Goal: Task Accomplishment & Management: Use online tool/utility

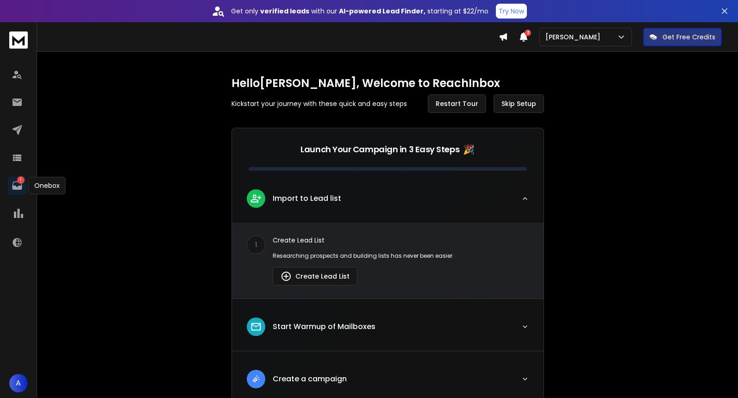
click at [17, 184] on icon at bounding box center [17, 185] width 11 height 11
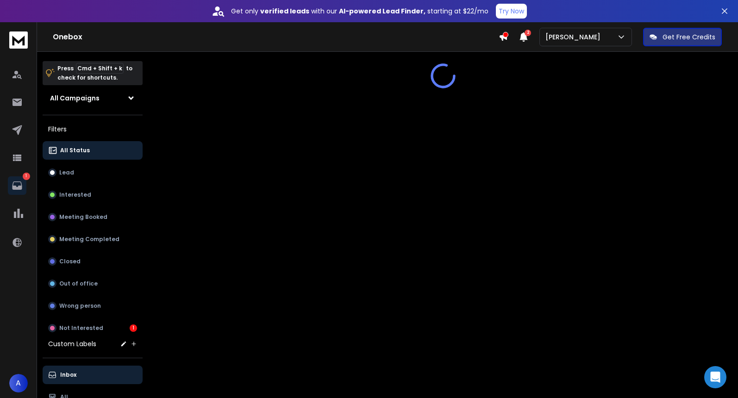
click at [91, 328] on div "All Status Lead Interested Meeting Booked Meeting Completed Closed Out of offic…" at bounding box center [93, 239] width 100 height 196
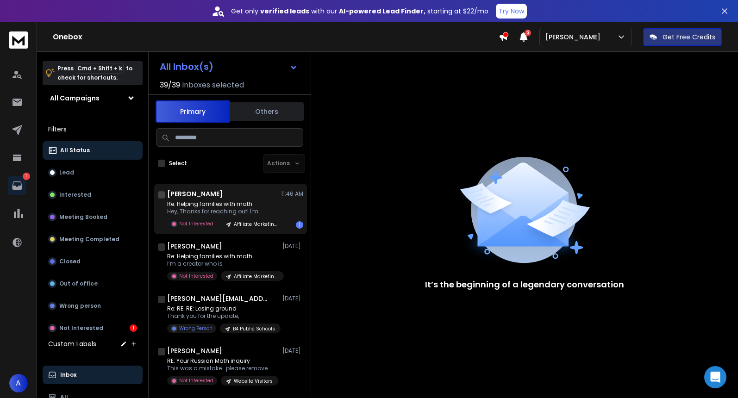
click at [239, 209] on p "Hey, Thanks for reaching out! I'm" at bounding box center [222, 211] width 111 height 7
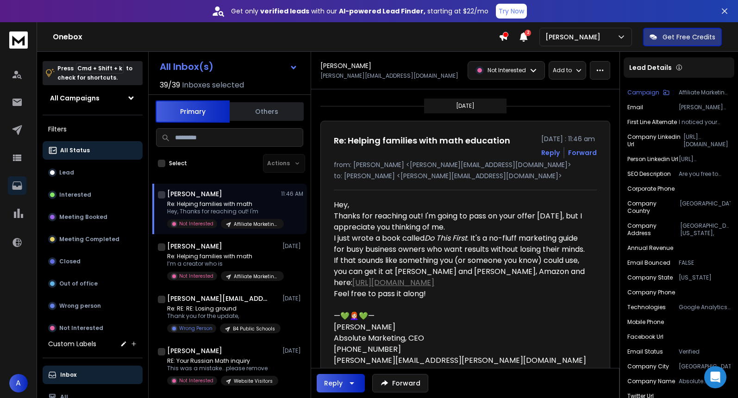
click at [549, 152] on button "Reply" at bounding box center [551, 152] width 19 height 9
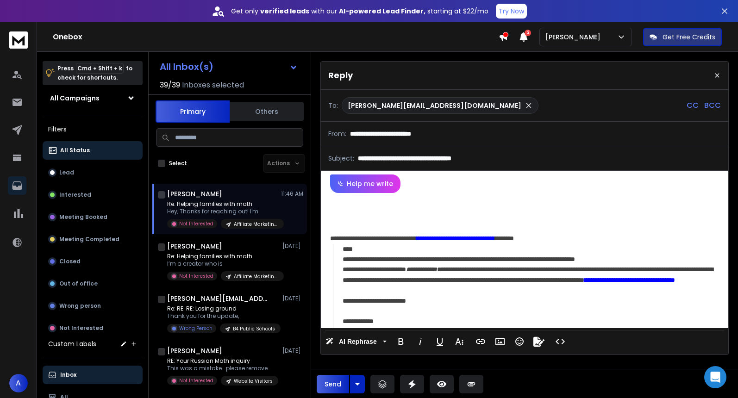
click at [716, 74] on icon at bounding box center [717, 75] width 4 height 4
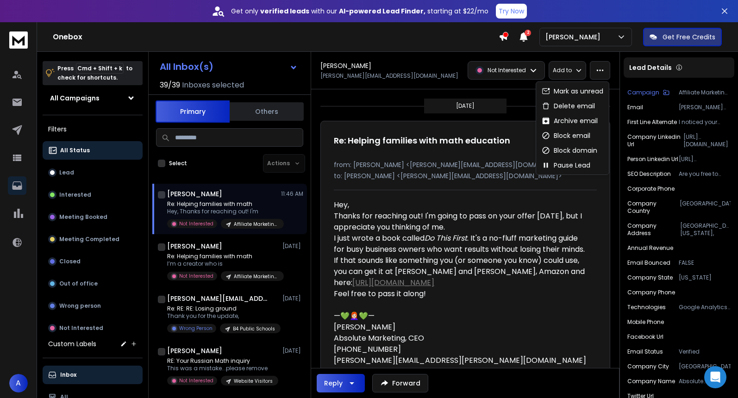
click at [602, 71] on icon "button" at bounding box center [600, 70] width 8 height 8
click at [576, 135] on div "Block email" at bounding box center [566, 135] width 49 height 9
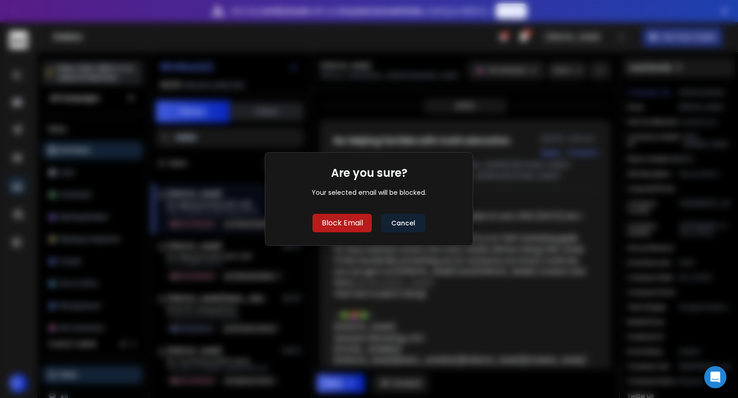
click at [356, 222] on button "Block Email" at bounding box center [342, 223] width 59 height 19
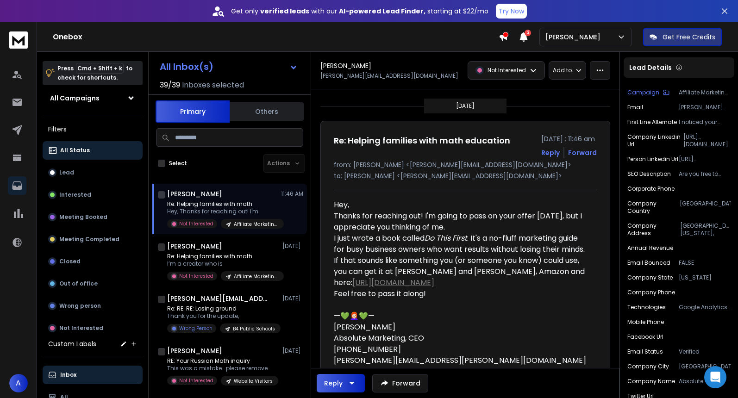
click at [426, 226] on p "Thanks for reaching out! I'm going to pass on your offer today, but I appreciat…" at bounding box center [462, 222] width 256 height 22
click at [711, 376] on div "Open Intercom Messenger" at bounding box center [716, 378] width 25 height 25
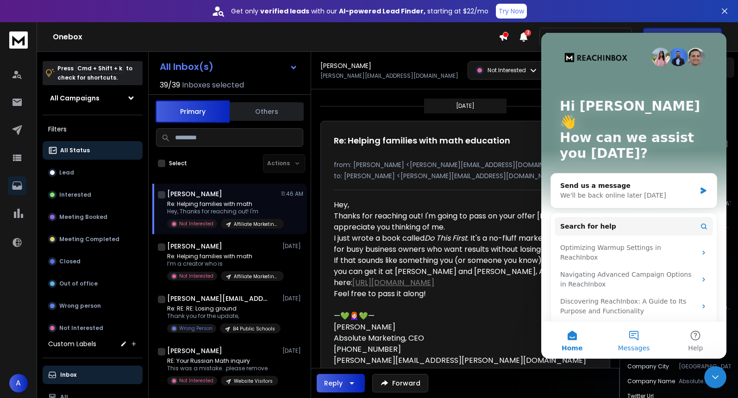
click at [629, 340] on button "Messages" at bounding box center [634, 340] width 62 height 37
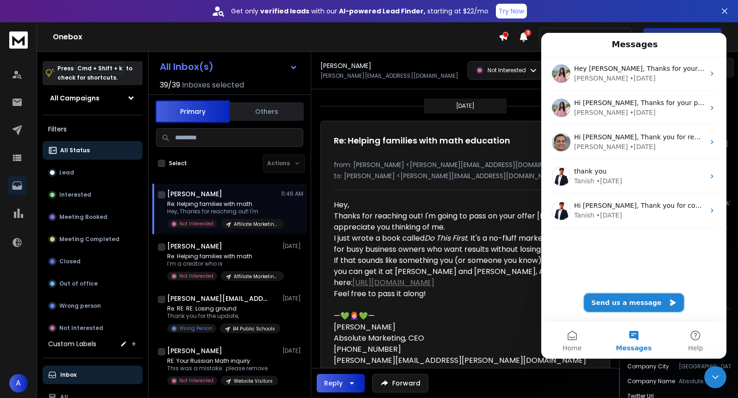
click at [605, 304] on button "Send us a message" at bounding box center [634, 303] width 100 height 19
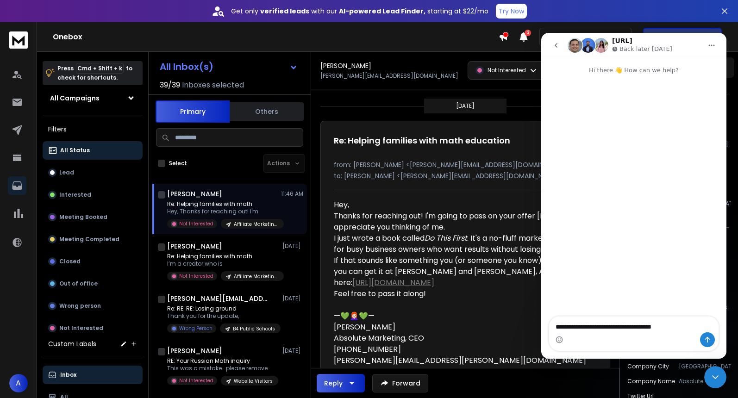
click at [685, 329] on textarea "**********" at bounding box center [634, 325] width 170 height 16
type textarea "**********"
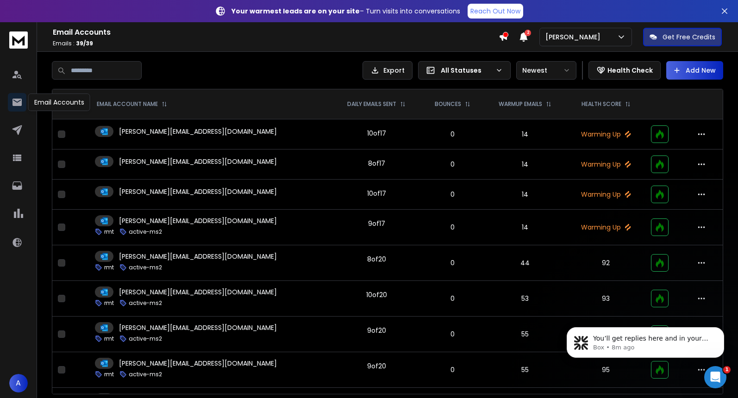
click at [19, 103] on icon at bounding box center [17, 102] width 9 height 7
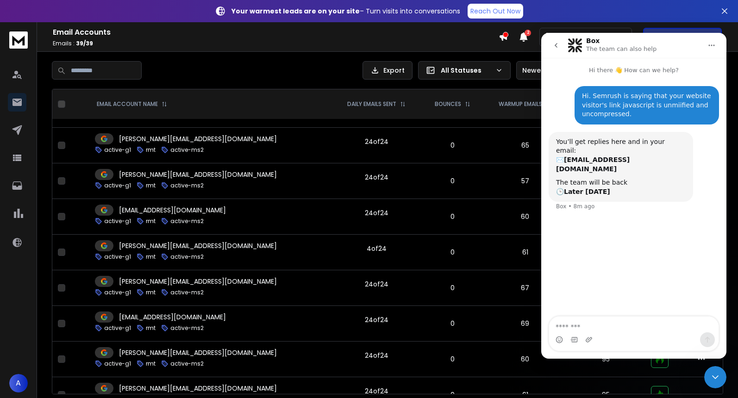
scroll to position [1107, 0]
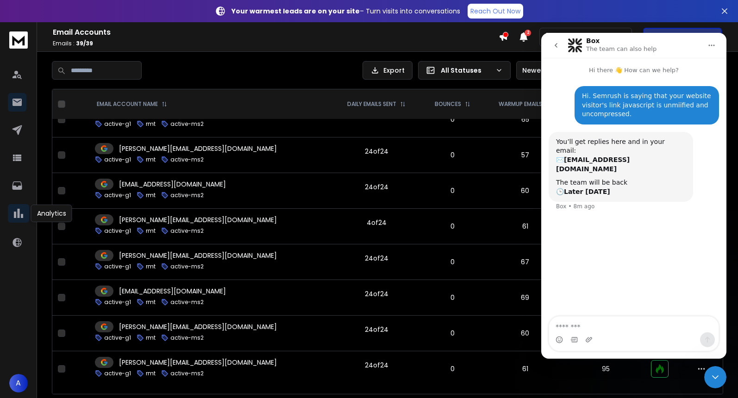
click at [16, 215] on icon at bounding box center [19, 214] width 14 height 14
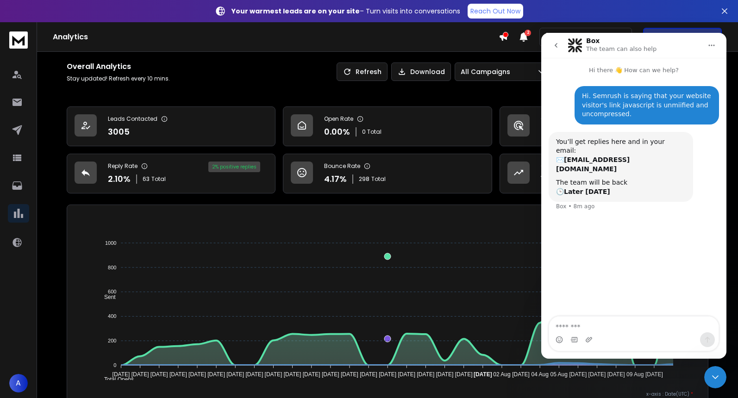
click at [714, 374] on icon "Close Intercom Messenger" at bounding box center [715, 377] width 11 height 11
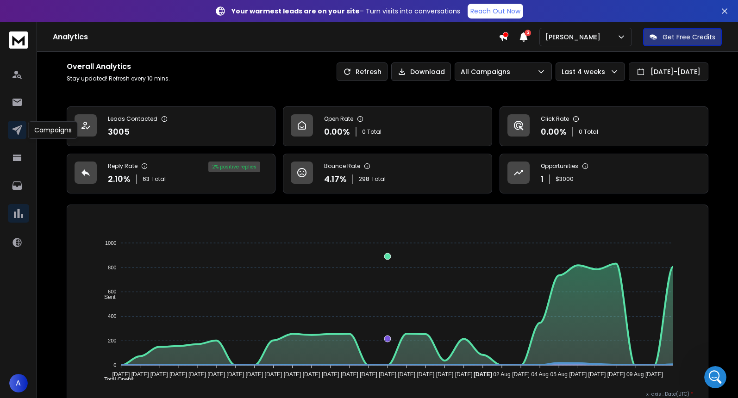
click at [16, 127] on icon at bounding box center [17, 130] width 10 height 10
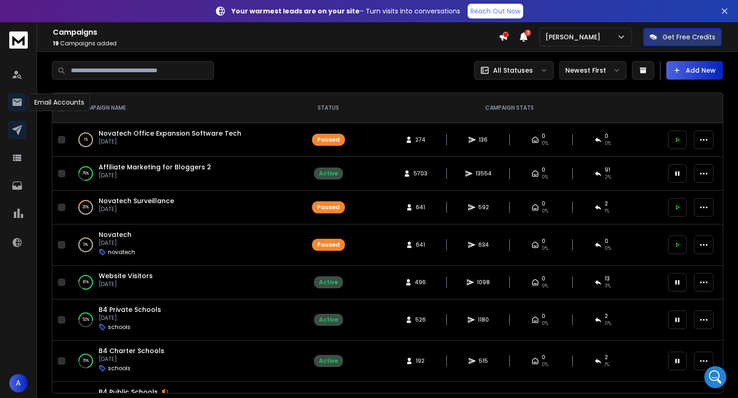
click at [16, 104] on icon at bounding box center [17, 102] width 9 height 7
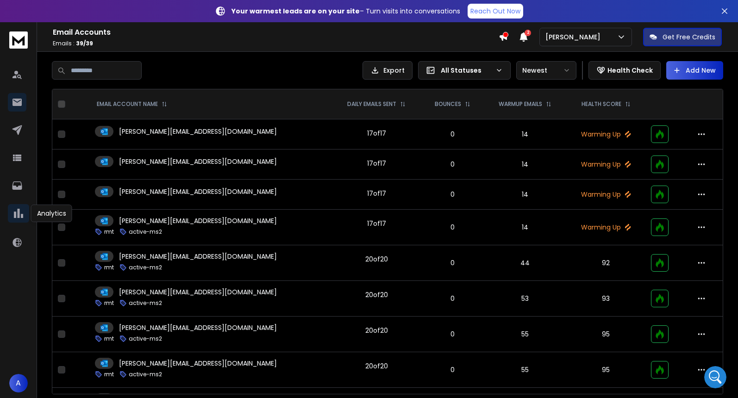
click at [17, 215] on icon at bounding box center [18, 213] width 9 height 9
